Goal: Task Accomplishment & Management: Manage account settings

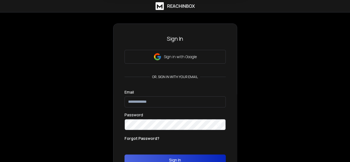
click at [195, 32] on button "Later" at bounding box center [192, 36] width 25 height 14
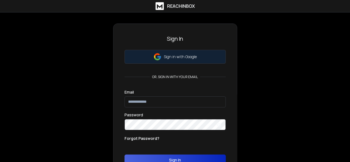
click at [156, 61] on button "Sign in with Google" at bounding box center [175, 57] width 101 height 14
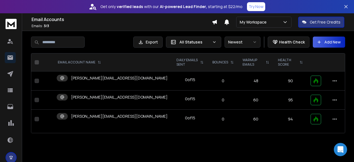
click at [348, 6] on icon at bounding box center [346, 6] width 5 height 5
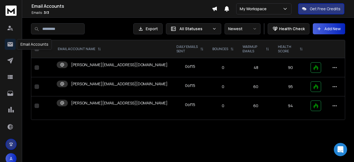
click at [11, 46] on icon at bounding box center [10, 44] width 6 height 4
click at [14, 63] on link at bounding box center [10, 60] width 11 height 11
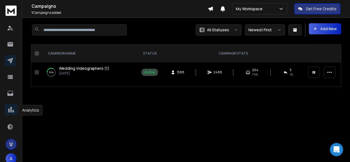
click at [8, 110] on icon at bounding box center [11, 109] width 8 height 8
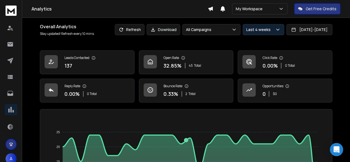
click at [250, 30] on p "Last 4 weeks" at bounding box center [259, 30] width 27 height 6
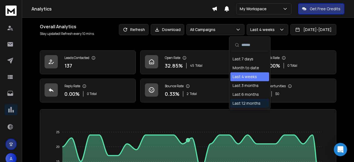
click at [238, 102] on div "Last 12 months" at bounding box center [247, 103] width 28 height 6
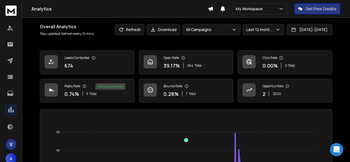
click at [12, 9] on img at bounding box center [11, 11] width 11 height 10
